Goal: Task Accomplishment & Management: Manage account settings

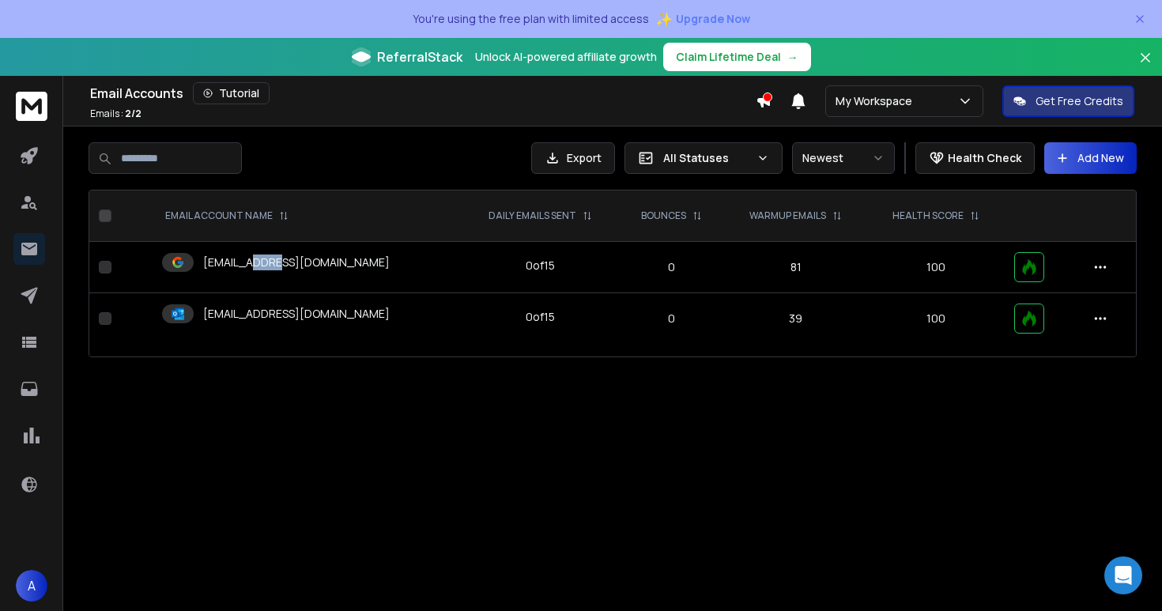
click at [256, 270] on div "[EMAIL_ADDRESS][DOMAIN_NAME]" at bounding box center [276, 262] width 228 height 19
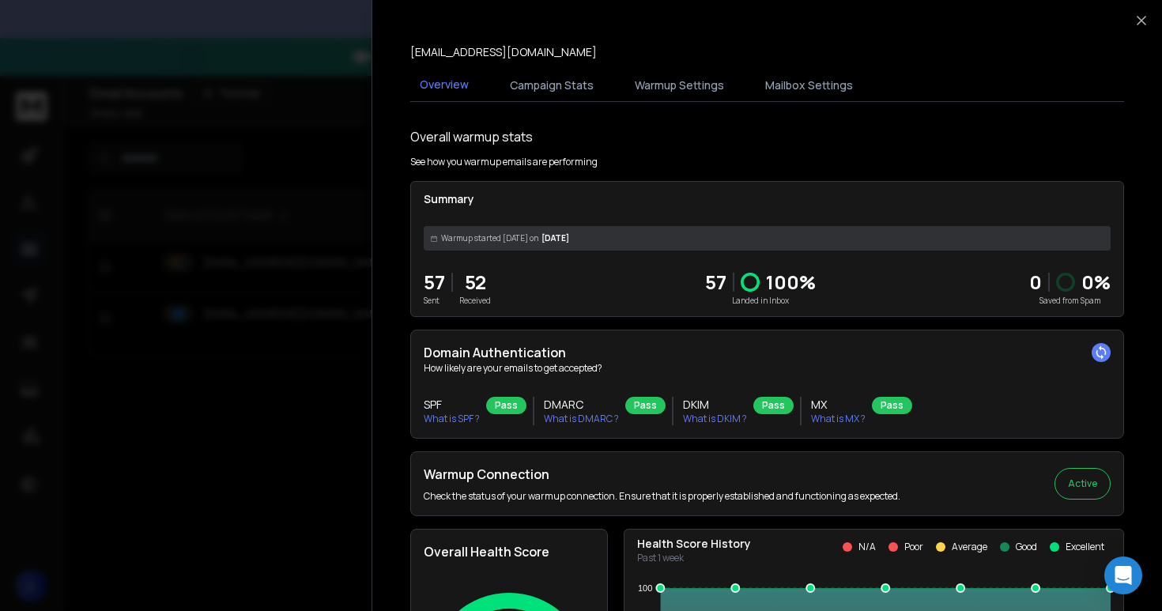
click at [1143, 24] on icon "button" at bounding box center [1142, 21] width 16 height 16
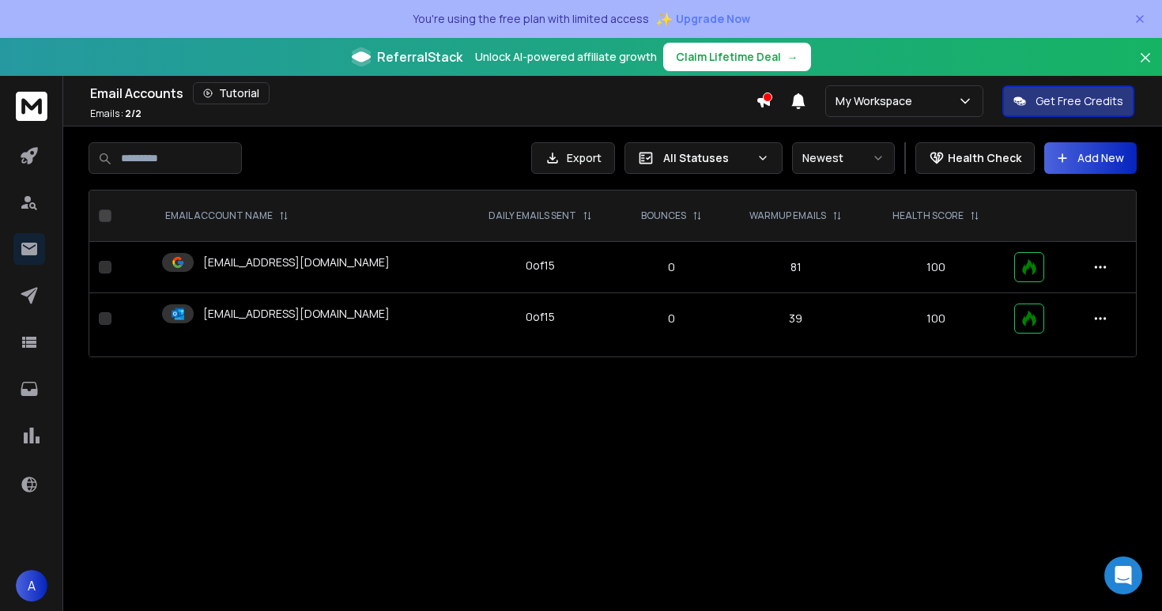
click at [242, 311] on p "[EMAIL_ADDRESS][DOMAIN_NAME]" at bounding box center [296, 314] width 187 height 16
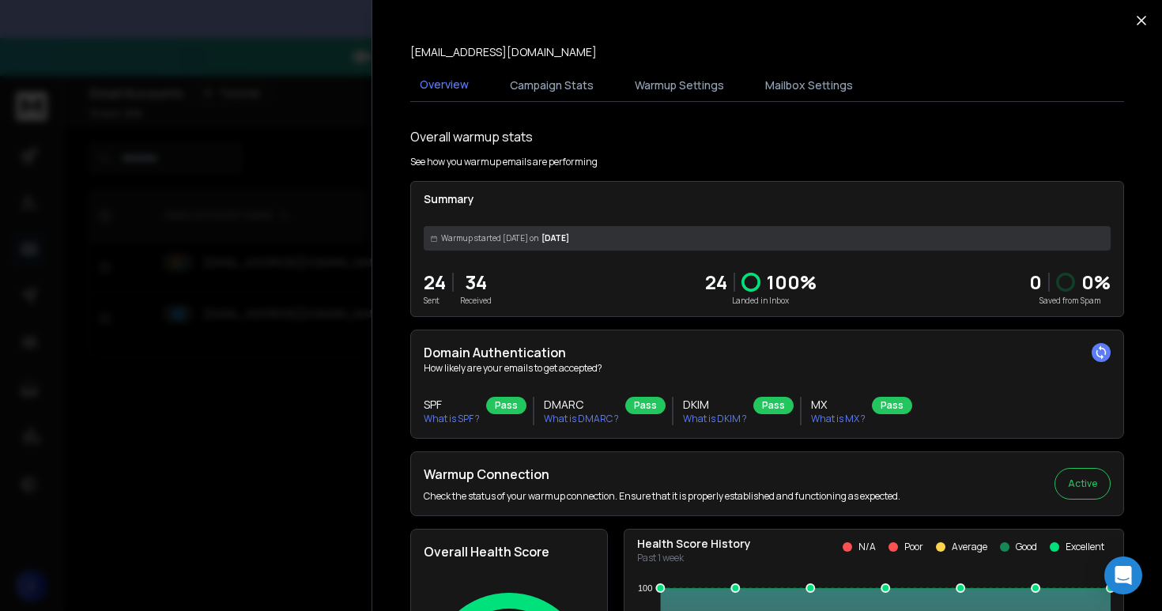
click at [1143, 18] on icon "button" at bounding box center [1142, 21] width 16 height 16
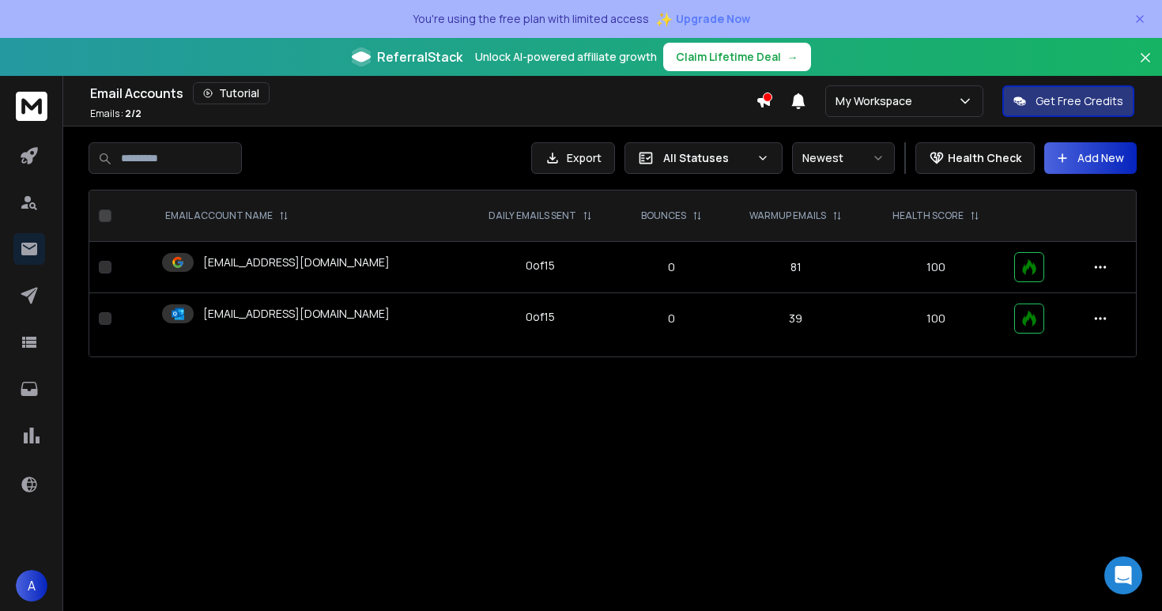
click at [1022, 268] on icon at bounding box center [1028, 267] width 13 height 16
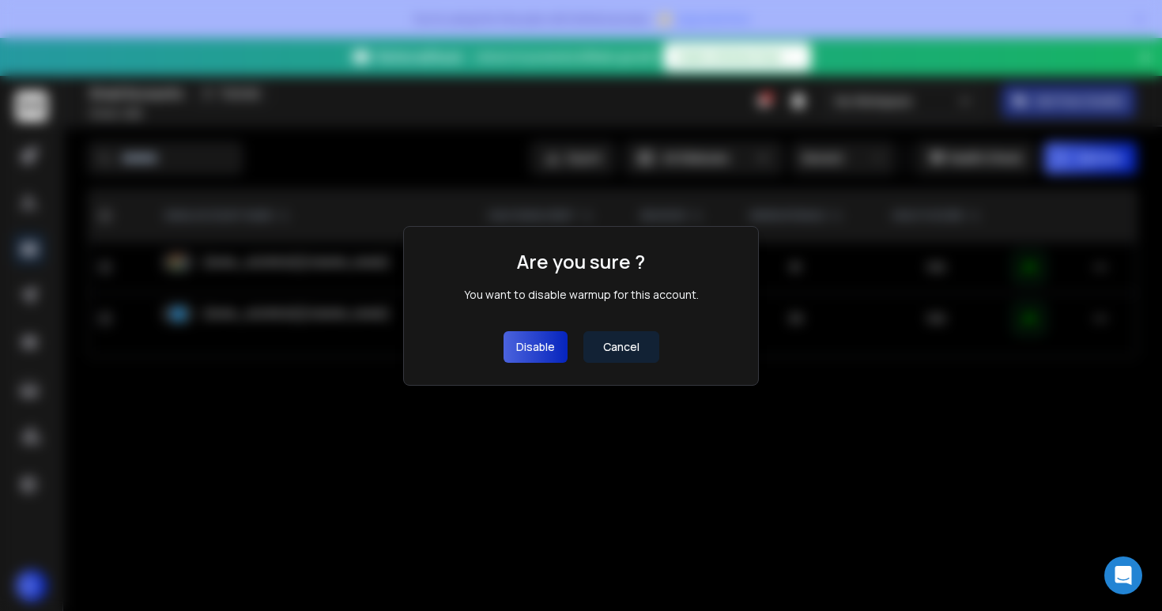
click at [541, 347] on button "Disable" at bounding box center [536, 347] width 64 height 32
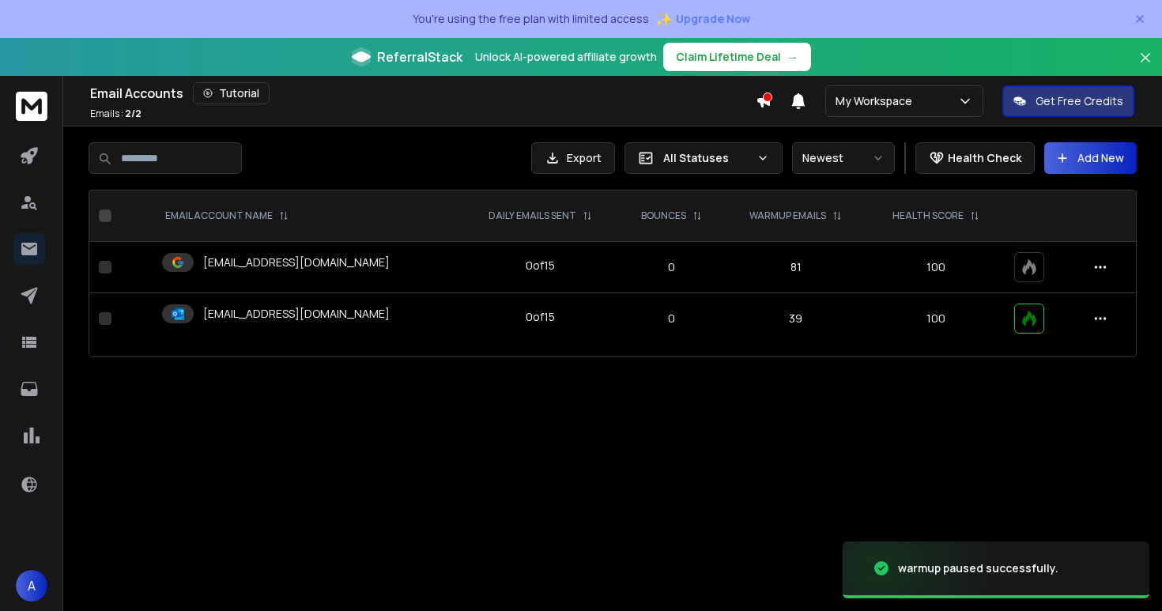
click at [1016, 319] on div at bounding box center [1029, 319] width 30 height 30
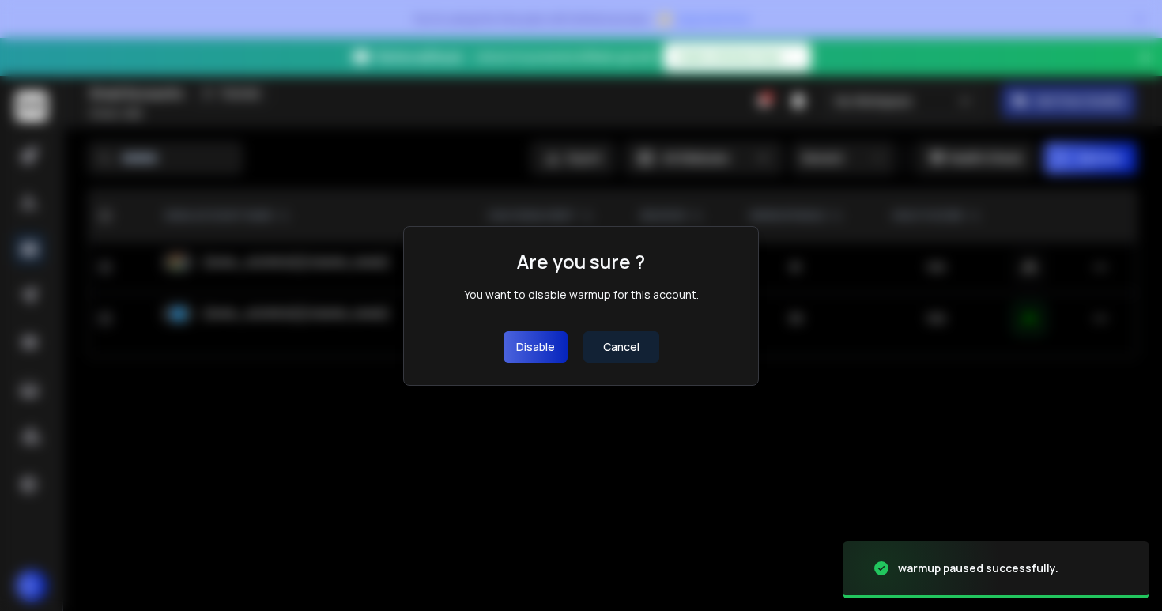
click at [529, 343] on button "Disable" at bounding box center [536, 347] width 64 height 32
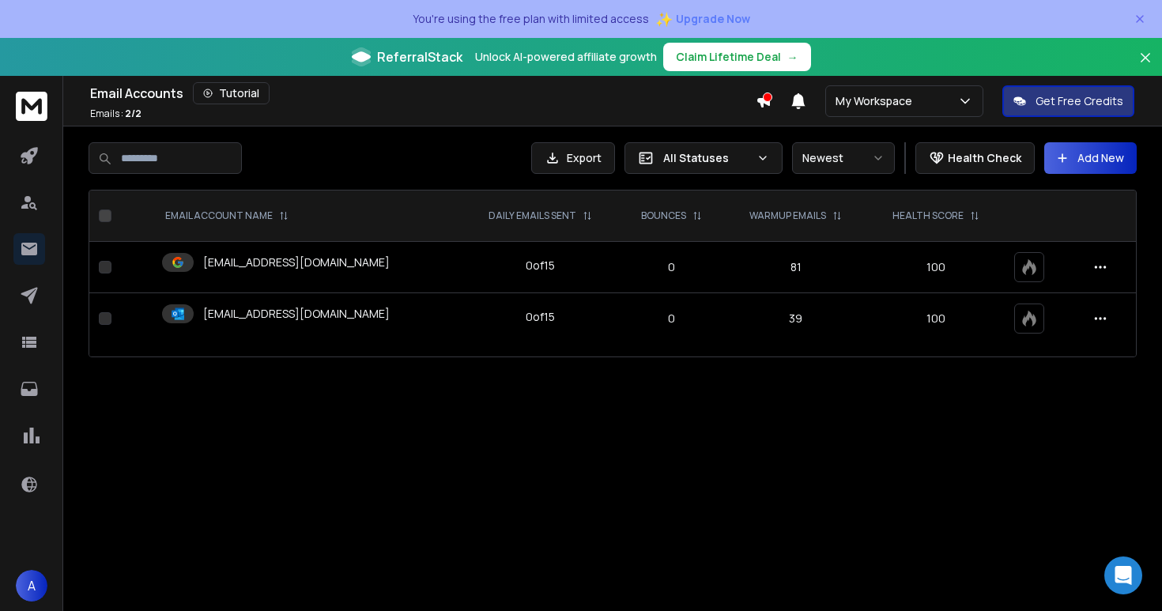
click at [251, 313] on p "[EMAIL_ADDRESS][DOMAIN_NAME]" at bounding box center [296, 314] width 187 height 16
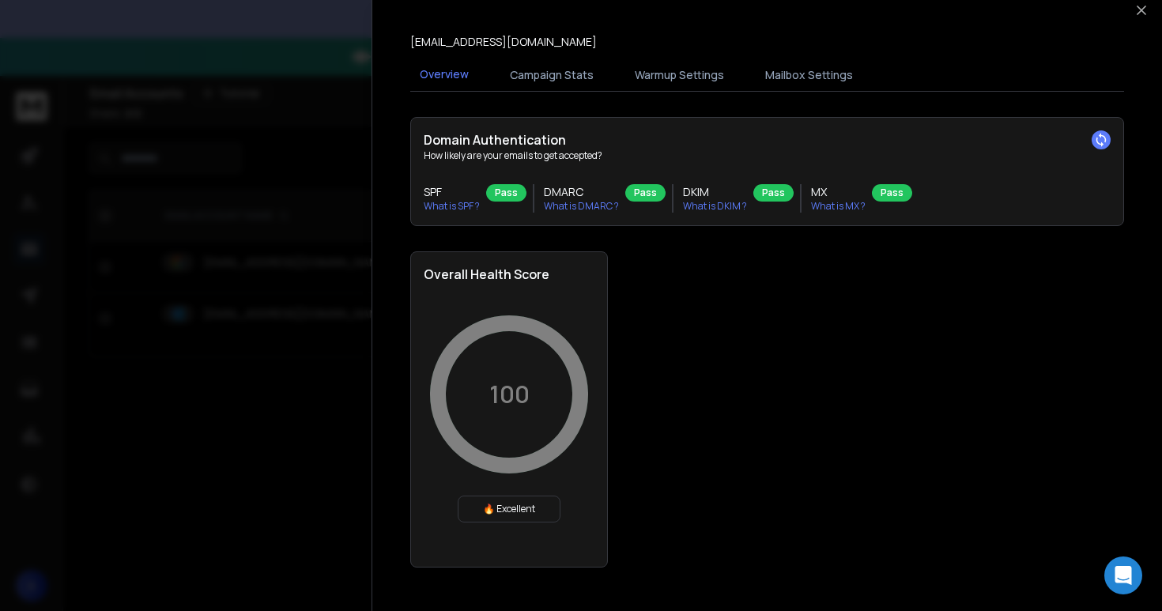
scroll to position [11, 0]
click at [1134, 7] on icon "button" at bounding box center [1142, 10] width 16 height 16
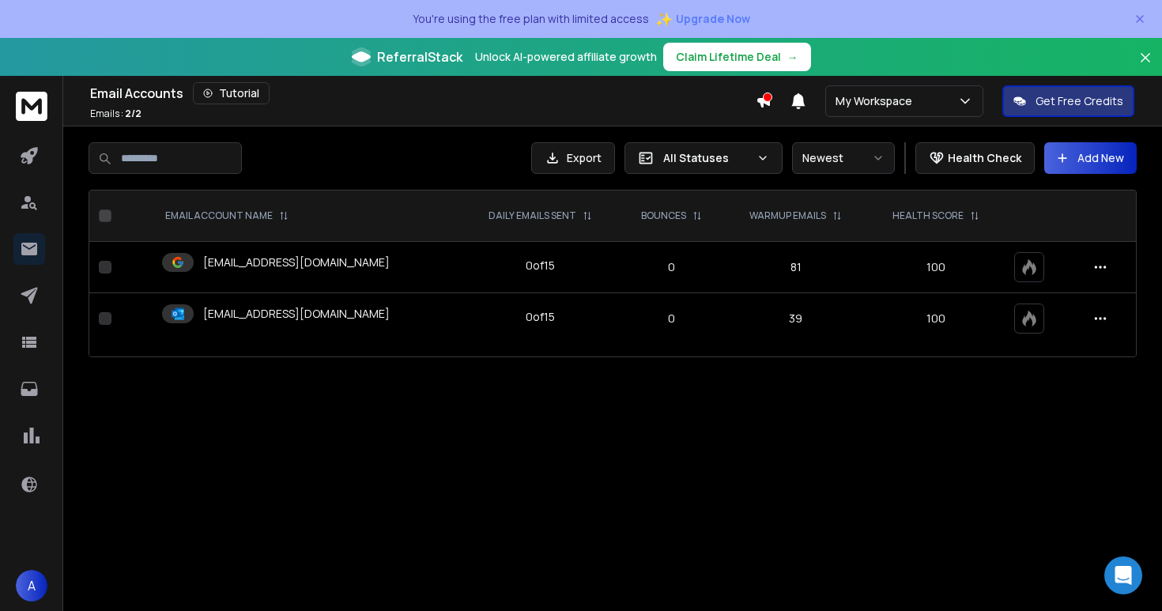
click at [1022, 312] on icon at bounding box center [1030, 319] width 16 height 16
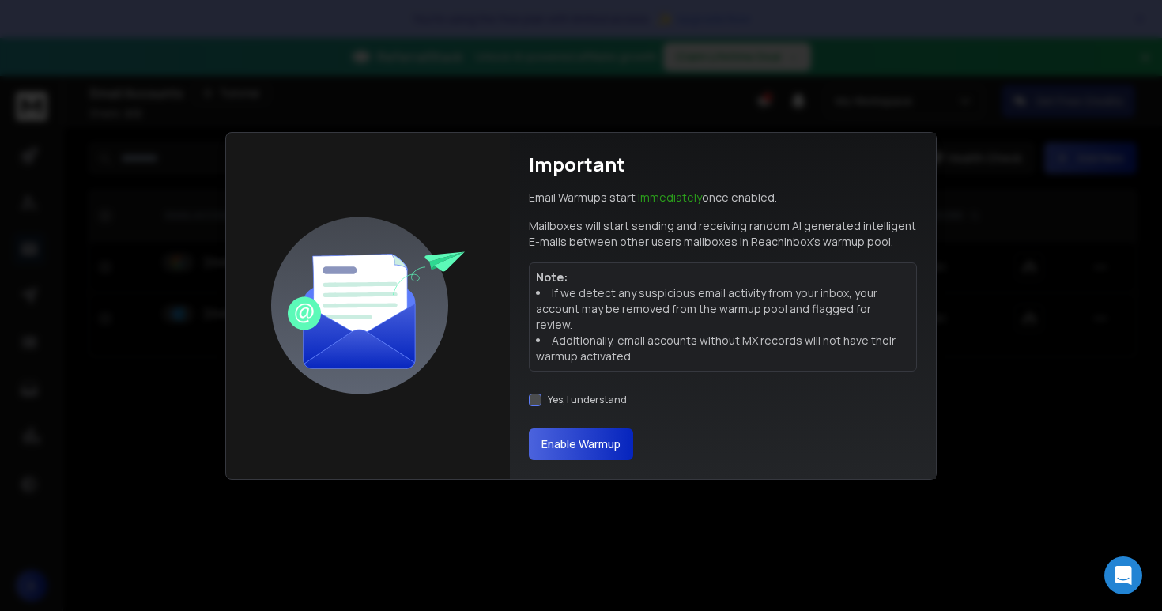
click at [571, 394] on label "Yes, I understand" at bounding box center [587, 400] width 79 height 13
click at [535, 394] on button "Yes, I understand" at bounding box center [535, 400] width 13 height 13
click at [554, 449] on button "Enable Warmup" at bounding box center [581, 445] width 104 height 32
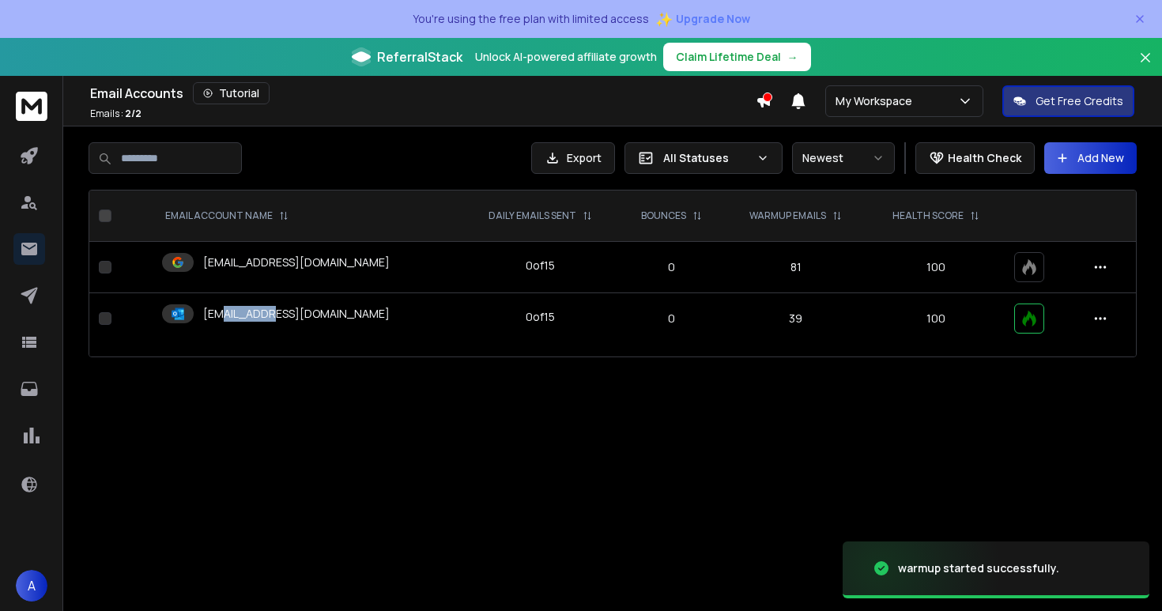
click at [225, 321] on div "[EMAIL_ADDRESS][DOMAIN_NAME]" at bounding box center [276, 313] width 228 height 19
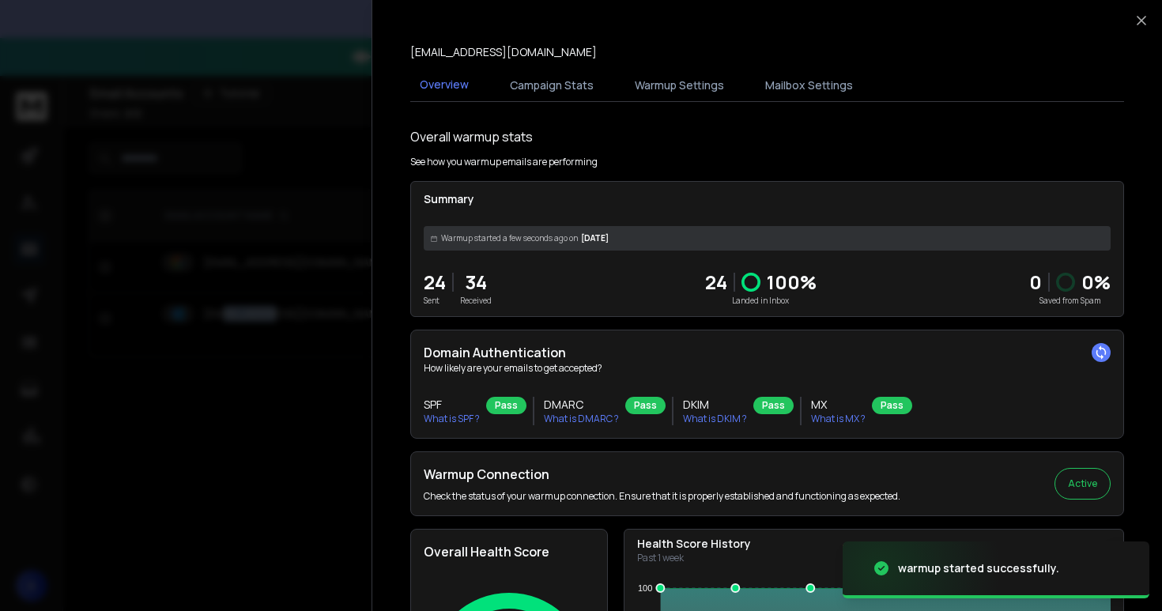
click at [673, 90] on button "Warmup Settings" at bounding box center [679, 85] width 108 height 35
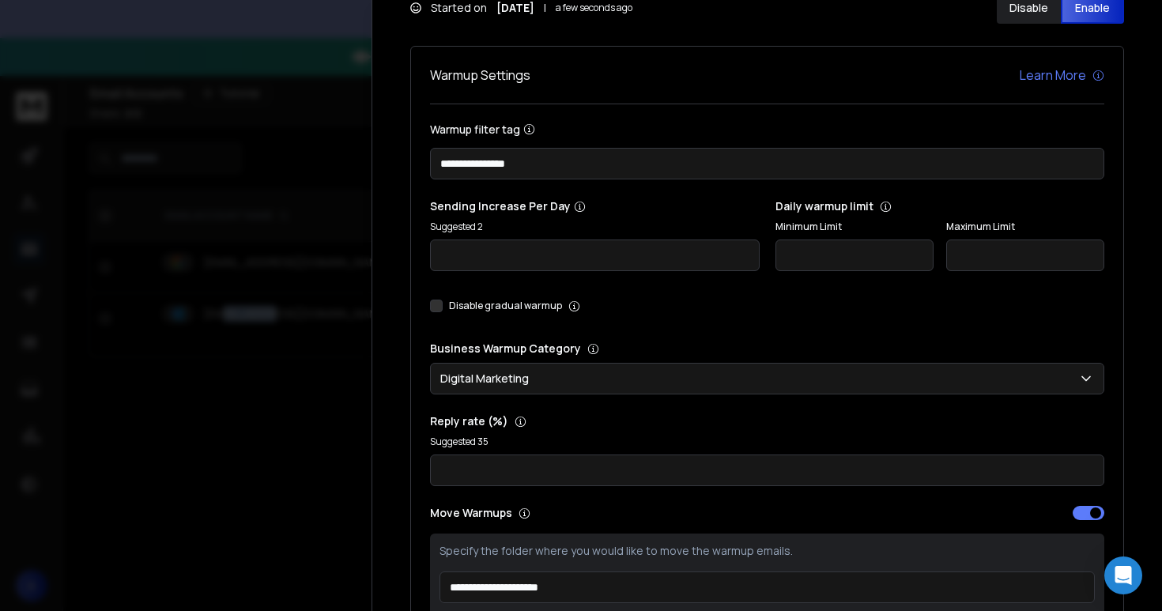
scroll to position [0, 0]
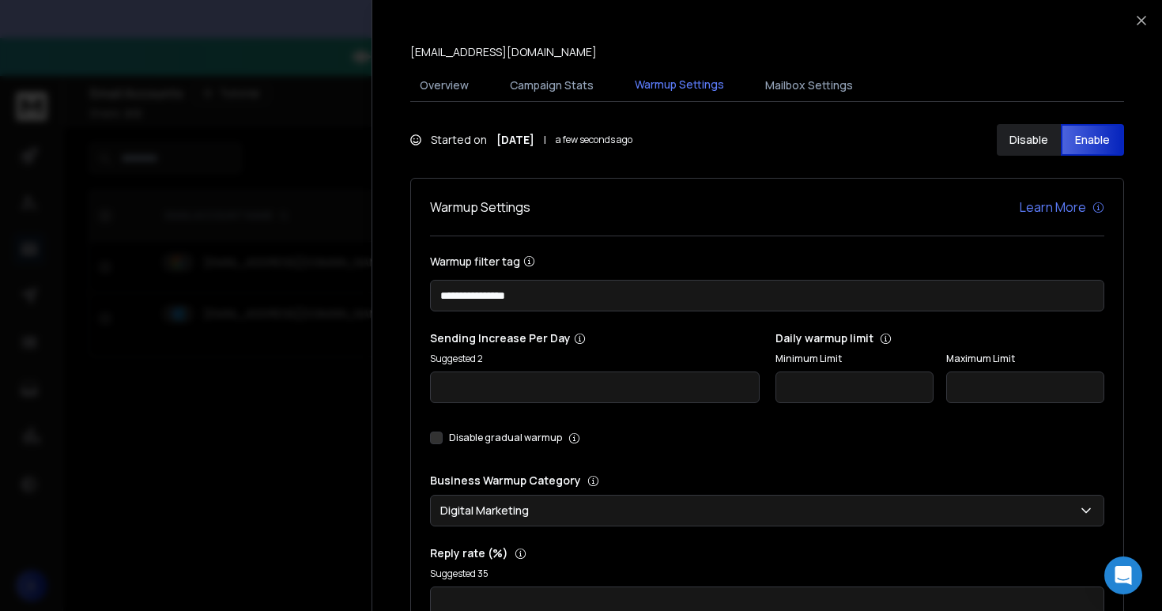
click at [1142, 11] on div "**********" at bounding box center [767, 305] width 791 height 611
click at [1138, 23] on icon "button" at bounding box center [1142, 21] width 16 height 16
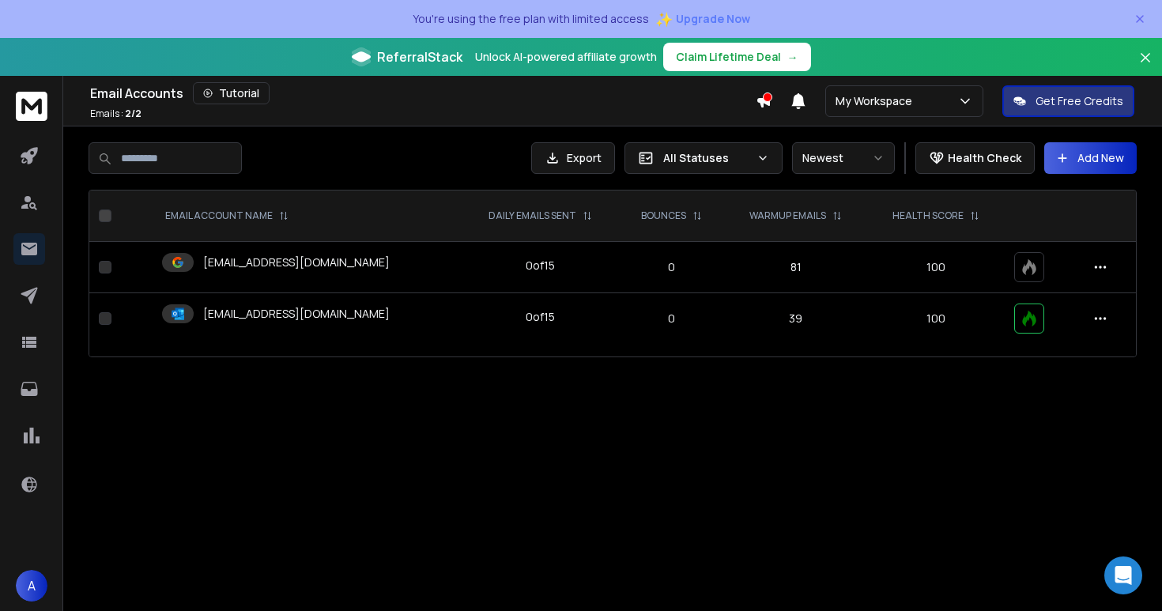
click at [1022, 320] on icon at bounding box center [1030, 319] width 16 height 16
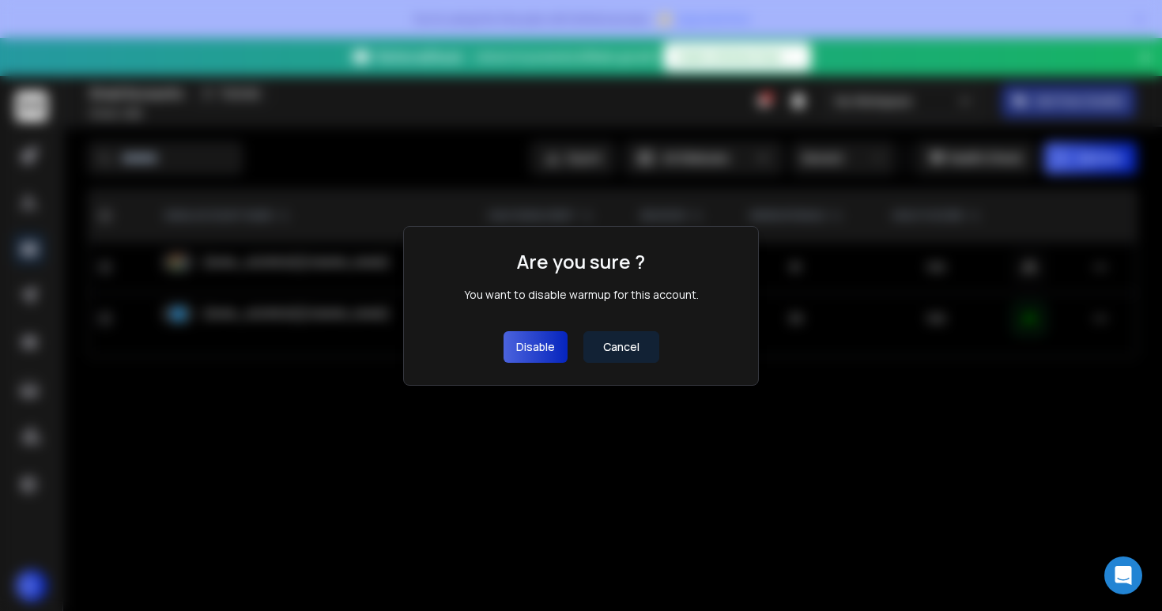
click at [538, 346] on button "Disable" at bounding box center [536, 347] width 64 height 32
